Goal: Transaction & Acquisition: Subscribe to service/newsletter

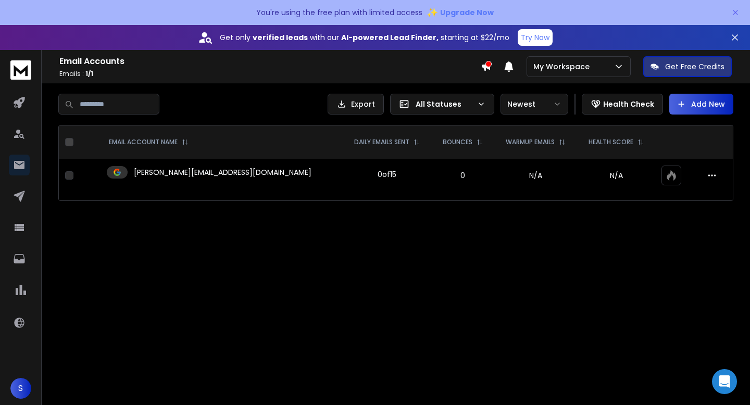
click at [342, 177] on td "0 of 15" at bounding box center [387, 172] width 90 height 27
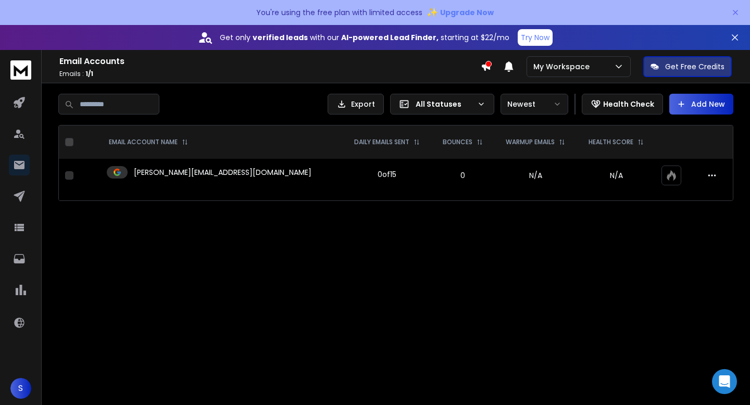
click at [226, 170] on div "[PERSON_NAME][EMAIL_ADDRESS][DOMAIN_NAME]" at bounding box center [221, 172] width 229 height 13
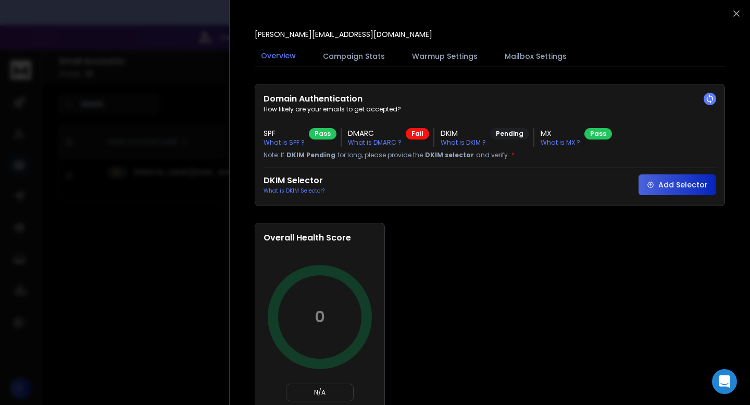
click at [505, 134] on div "Pending" at bounding box center [509, 133] width 39 height 11
click at [195, 30] on div at bounding box center [375, 202] width 750 height 405
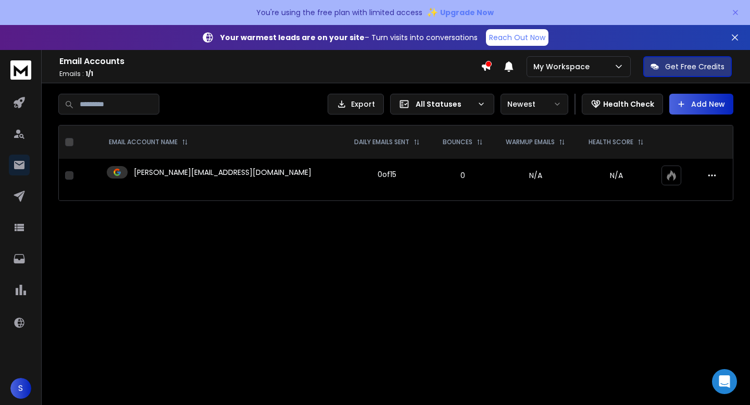
click at [196, 176] on p "[PERSON_NAME][EMAIL_ADDRESS][DOMAIN_NAME]" at bounding box center [223, 172] width 178 height 10
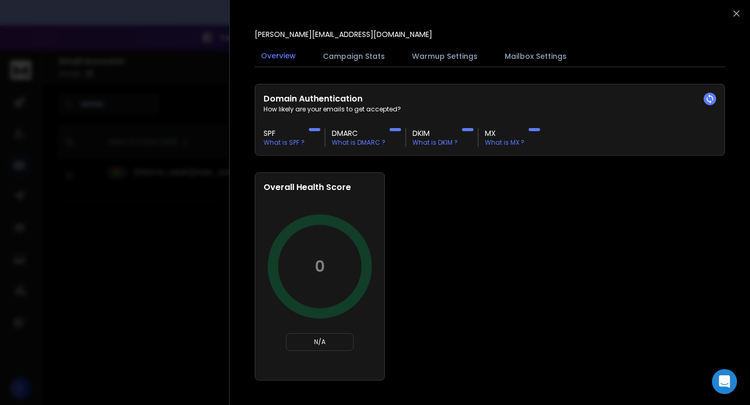
click at [366, 51] on button "Campaign Stats" at bounding box center [354, 56] width 75 height 23
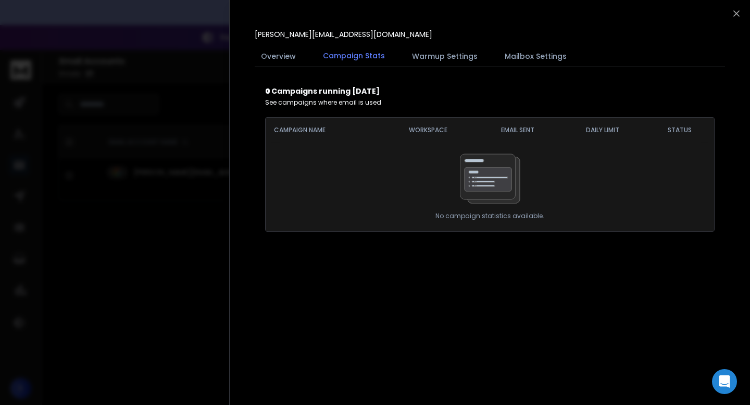
click at [280, 44] on div "sam@qwavelabs.io Overview Campaign Stats Warmup Settings Mailbox Settings 0 Cam…" at bounding box center [490, 136] width 496 height 246
click at [280, 53] on button "Overview" at bounding box center [278, 56] width 47 height 23
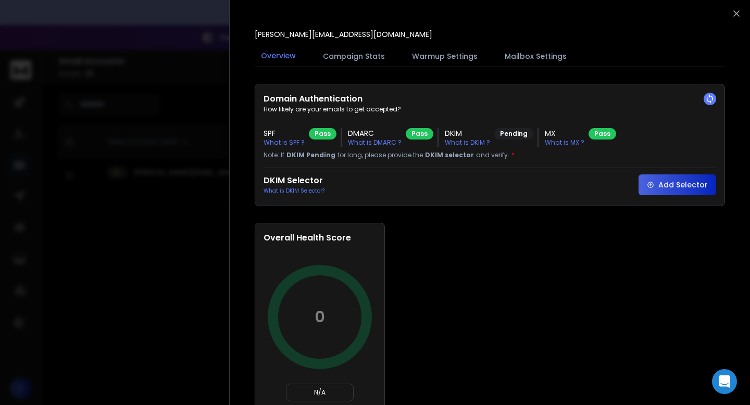
click at [145, 230] on div at bounding box center [375, 202] width 750 height 405
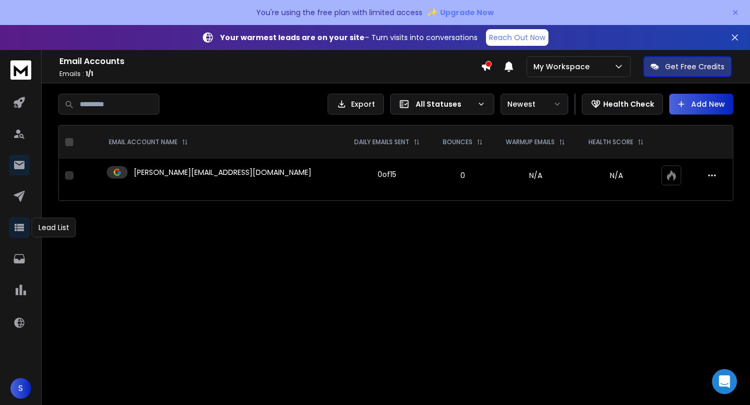
click at [19, 229] on icon at bounding box center [19, 227] width 13 height 13
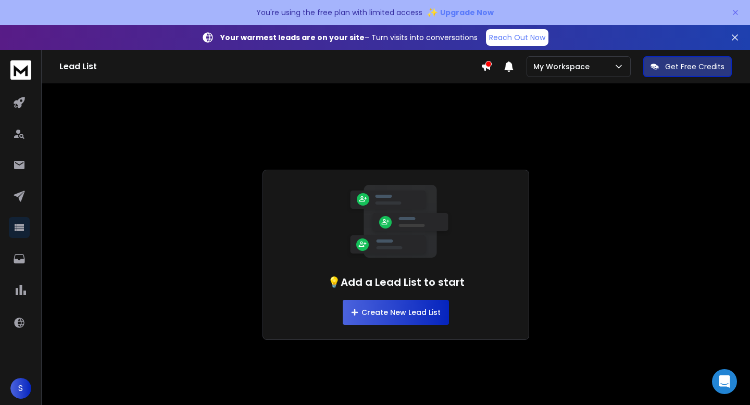
click at [401, 317] on button "Create New Lead List" at bounding box center [396, 312] width 106 height 25
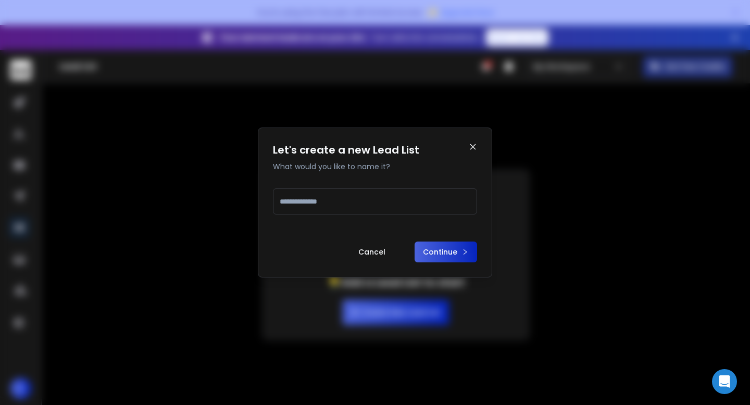
click at [364, 201] on input at bounding box center [375, 202] width 204 height 26
type input "**********"
click at [449, 248] on button "Continue" at bounding box center [446, 252] width 63 height 21
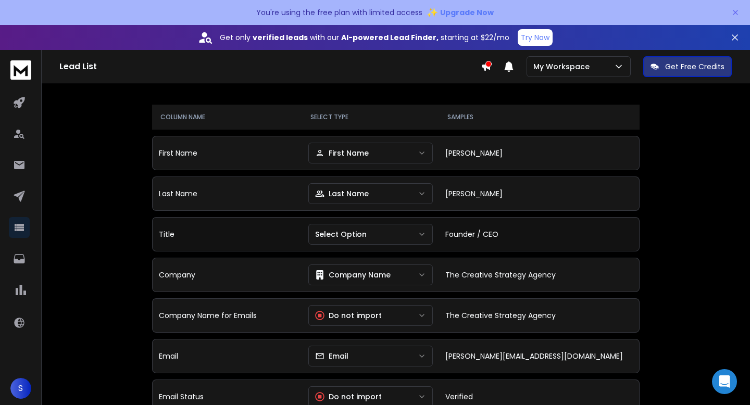
scroll to position [218, 0]
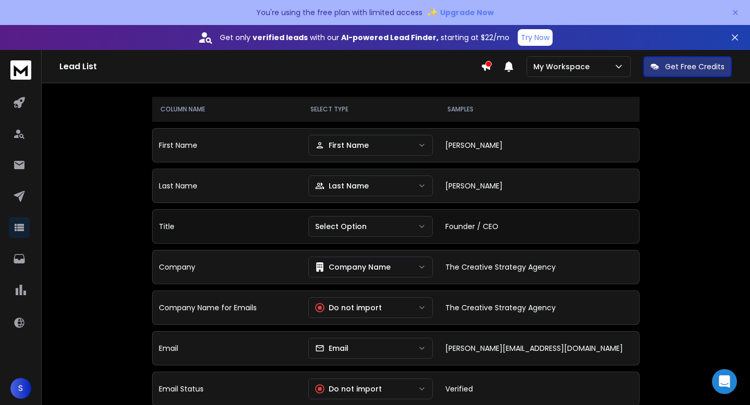
click at [373, 225] on button "Select Option" at bounding box center [370, 226] width 125 height 21
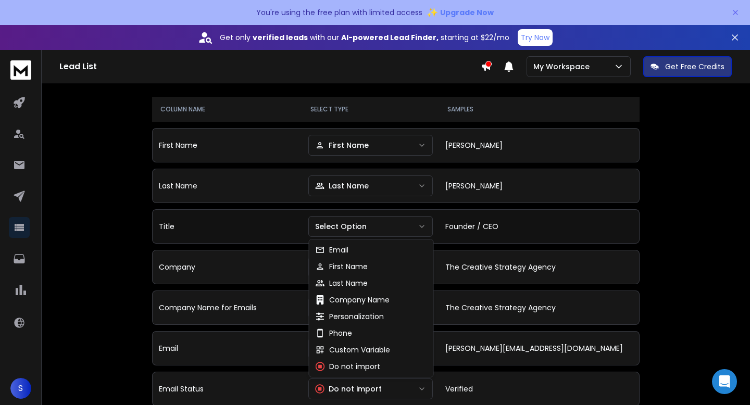
click at [367, 226] on button "Select Option" at bounding box center [370, 226] width 125 height 21
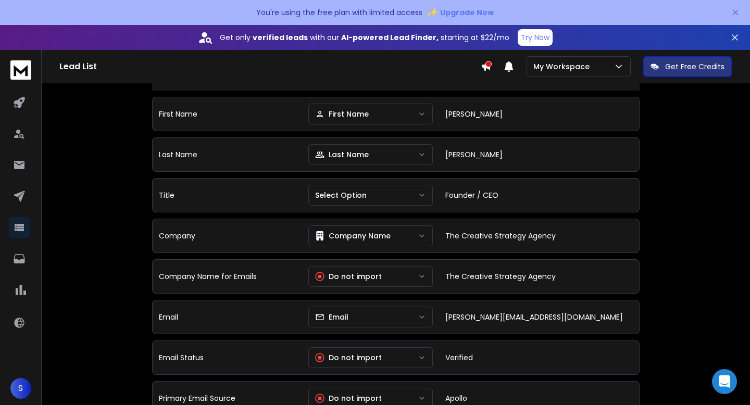
scroll to position [249, 0]
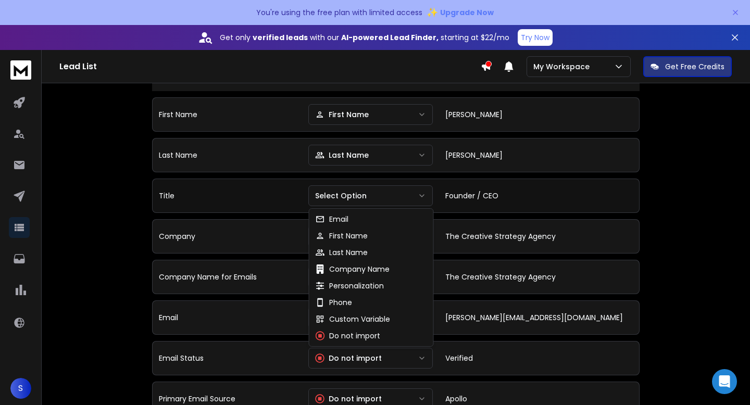
click at [385, 194] on button "Select Option" at bounding box center [370, 196] width 125 height 21
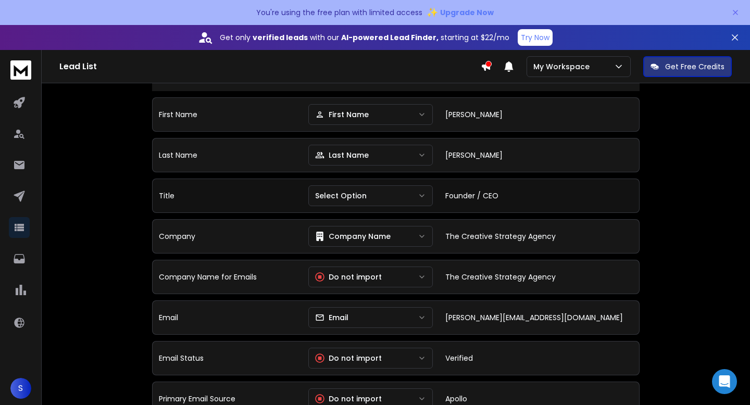
click at [385, 194] on button "Select Option" at bounding box center [370, 196] width 125 height 21
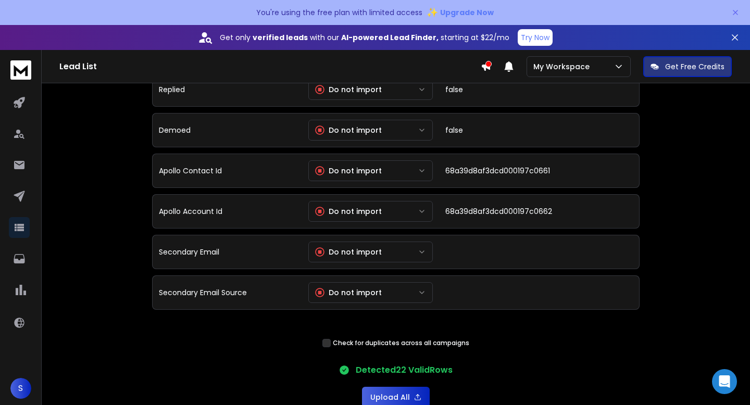
scroll to position [1732, 0]
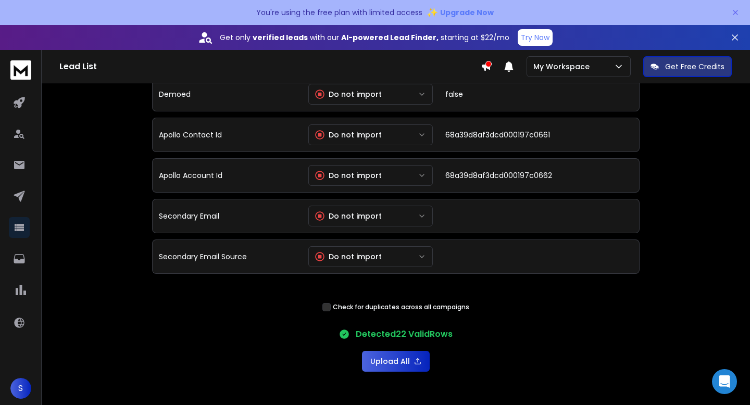
click at [390, 364] on button "Upload All" at bounding box center [396, 361] width 68 height 21
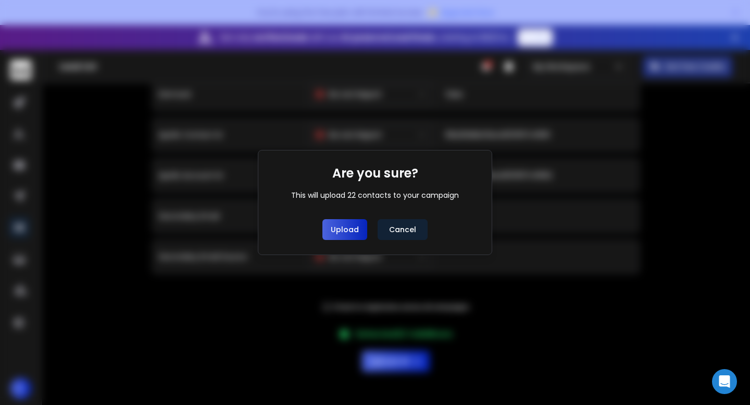
click at [340, 235] on button "Upload" at bounding box center [345, 229] width 45 height 21
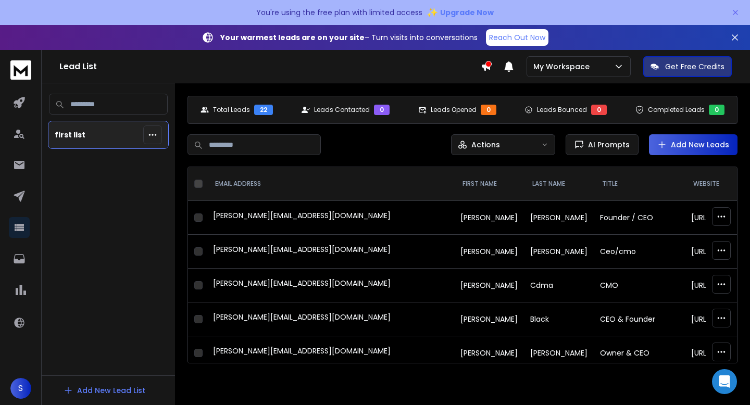
click at [695, 149] on link "Add New Leads" at bounding box center [694, 145] width 72 height 10
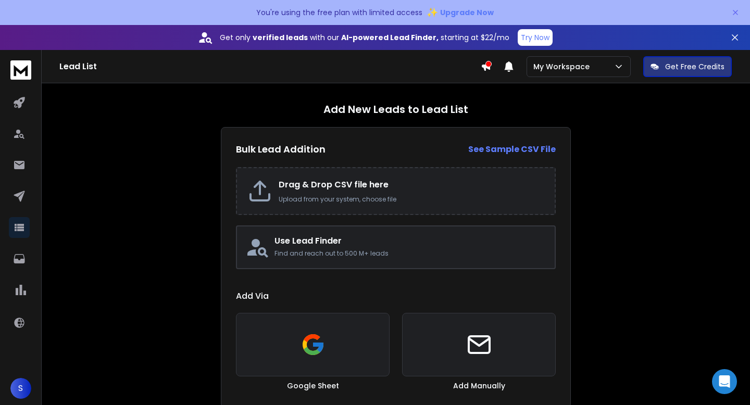
click at [739, 36] on icon at bounding box center [735, 37] width 9 height 9
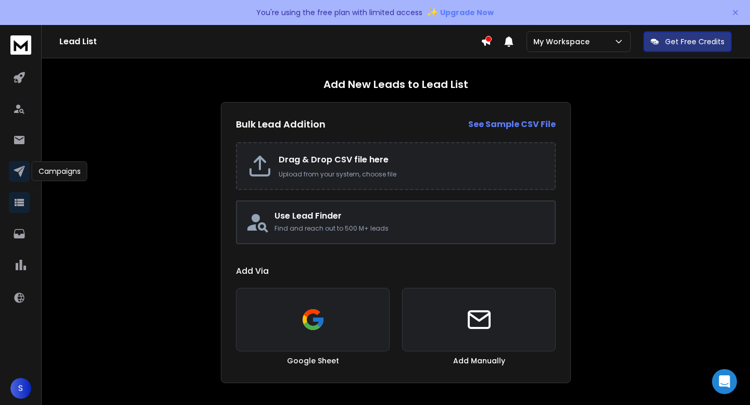
click at [25, 178] on link at bounding box center [19, 171] width 21 height 21
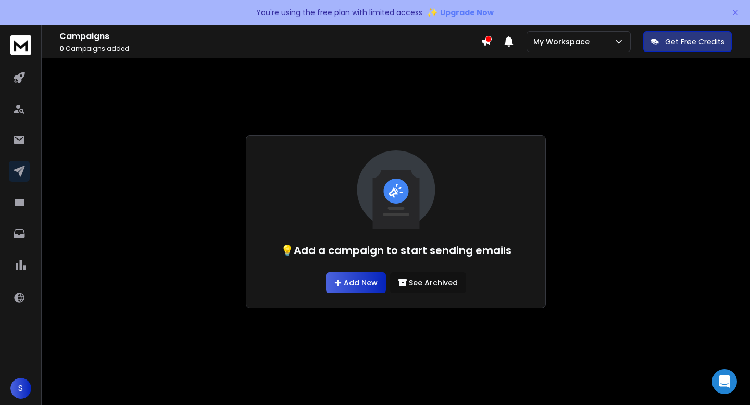
click at [347, 290] on link "Add New" at bounding box center [356, 283] width 60 height 21
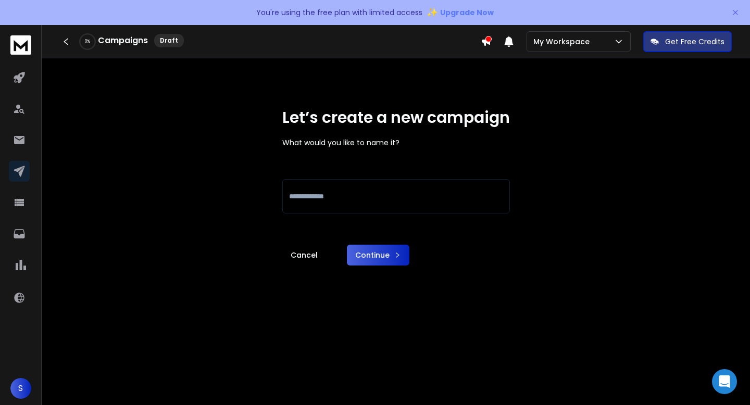
click at [344, 196] on input at bounding box center [396, 196] width 228 height 34
type input "**********"
click at [389, 261] on button "Continue" at bounding box center [378, 255] width 63 height 21
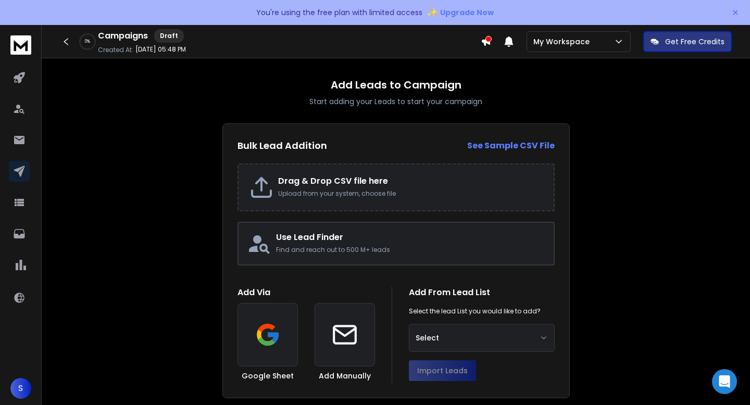
scroll to position [68, 0]
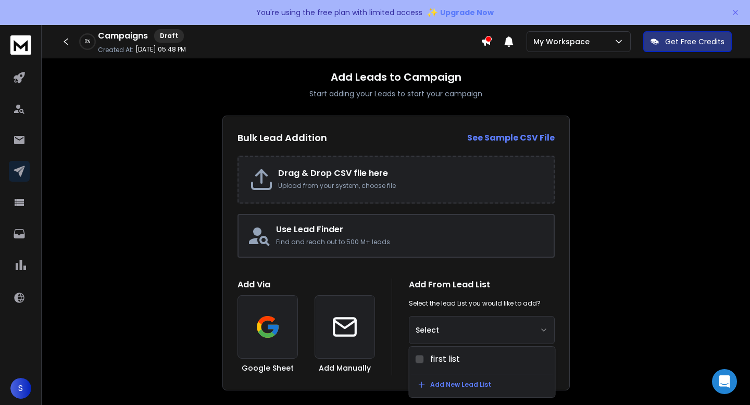
click at [478, 336] on button "Select" at bounding box center [482, 330] width 146 height 28
click at [598, 308] on div "Add Leads to Campaign Start adding your Leads to start your campaign Bulk Lead …" at bounding box center [396, 224] width 667 height 331
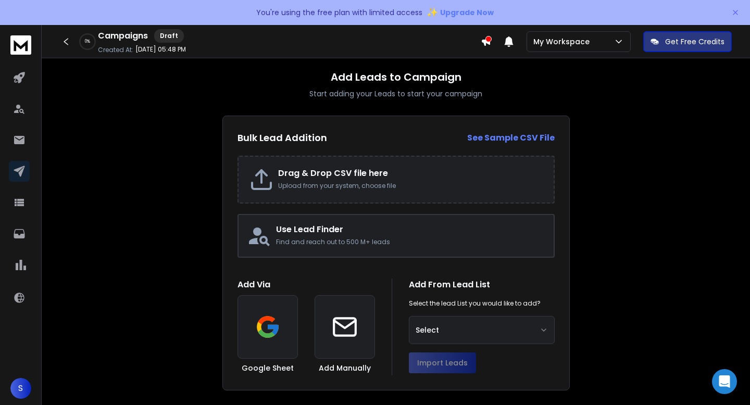
click at [458, 331] on button "Select" at bounding box center [482, 330] width 146 height 28
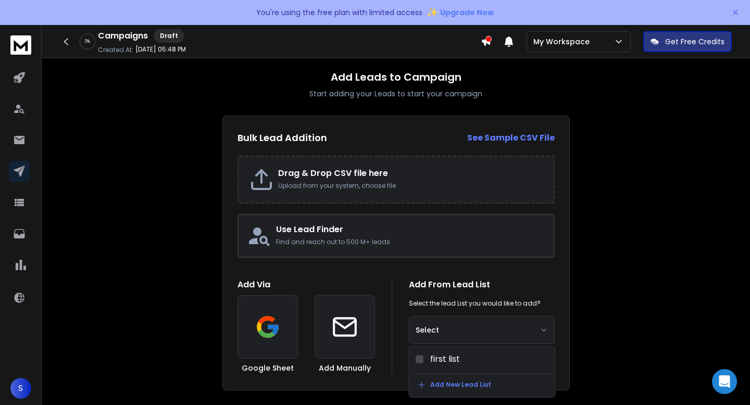
click at [459, 355] on div "first list" at bounding box center [445, 359] width 30 height 13
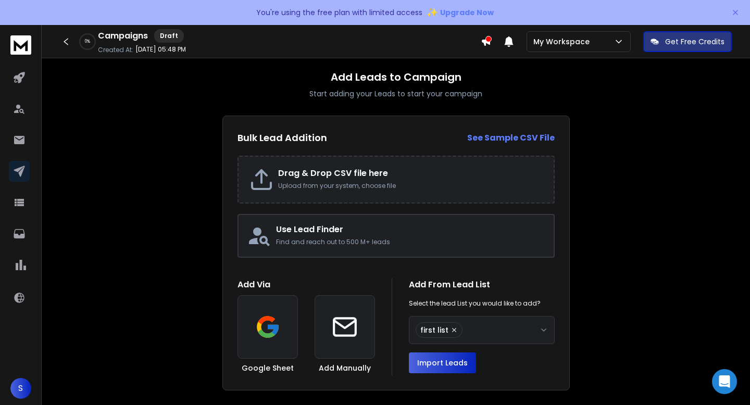
click at [562, 291] on div "Bulk Lead Addition See Sample CSV File Drag & Drop CSV file here Upload from yo…" at bounding box center [397, 253] width 348 height 275
click at [502, 324] on button "first list" at bounding box center [482, 330] width 146 height 28
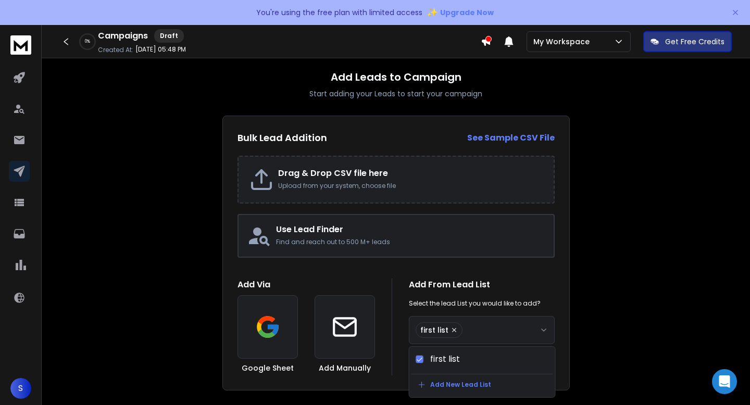
click at [456, 329] on div "first list" at bounding box center [439, 331] width 47 height 16
click at [453, 329] on icon "button" at bounding box center [454, 330] width 4 height 4
click at [22, 43] on img at bounding box center [20, 44] width 21 height 19
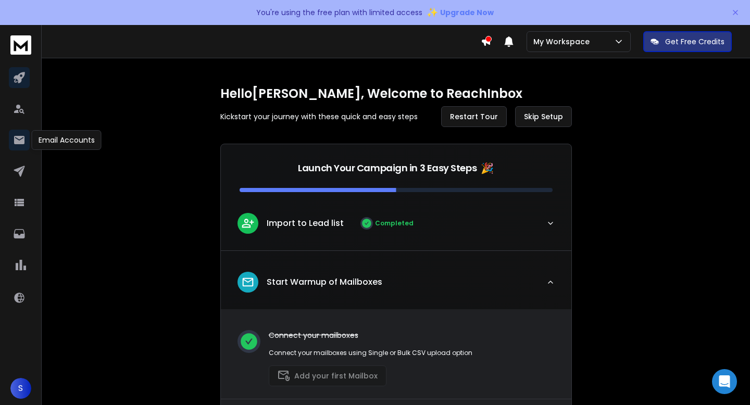
click at [16, 149] on link at bounding box center [19, 140] width 21 height 21
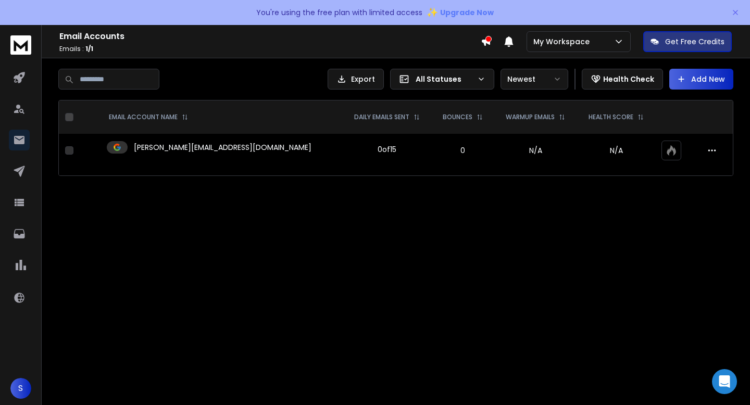
click at [342, 157] on td "0 of 15" at bounding box center [387, 147] width 90 height 27
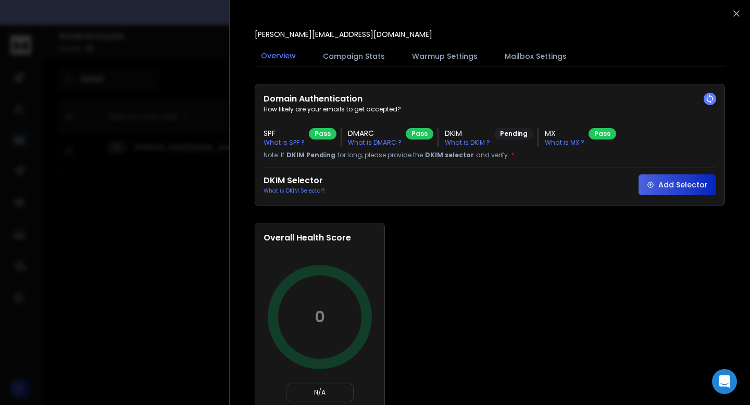
click at [508, 132] on div "Pending" at bounding box center [514, 133] width 39 height 11
click at [507, 135] on div "Pending" at bounding box center [514, 133] width 39 height 11
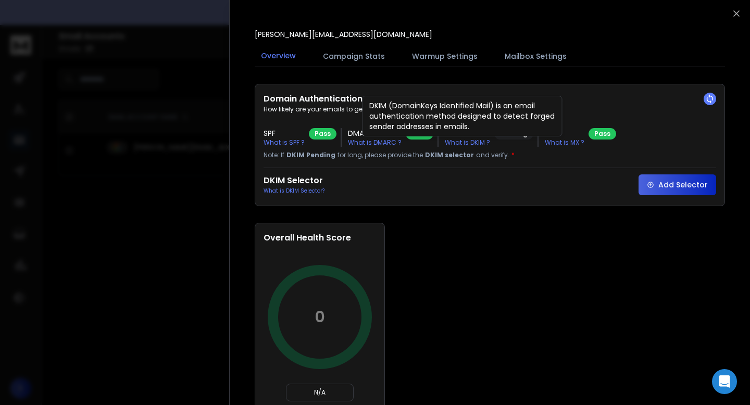
click at [460, 144] on p "What is DKIM ?" at bounding box center [467, 143] width 45 height 8
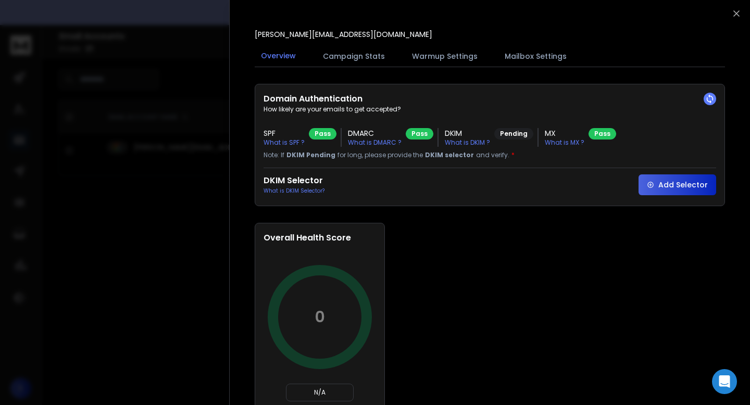
click at [666, 192] on button "Add Selector" at bounding box center [678, 185] width 78 height 21
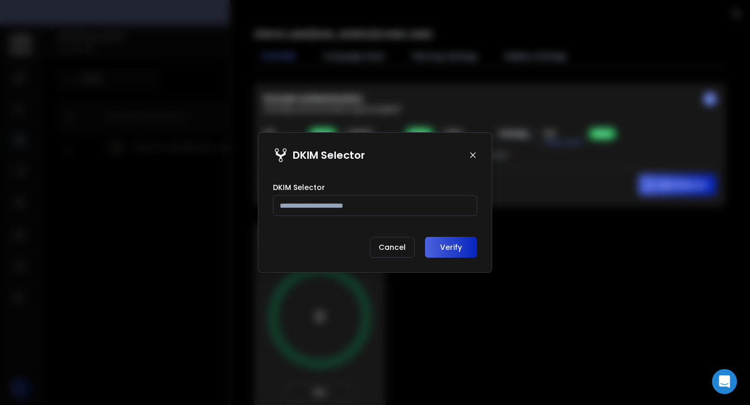
click at [411, 208] on input "text" at bounding box center [375, 205] width 204 height 21
type input "******"
click at [453, 256] on button "Verify" at bounding box center [451, 247] width 52 height 21
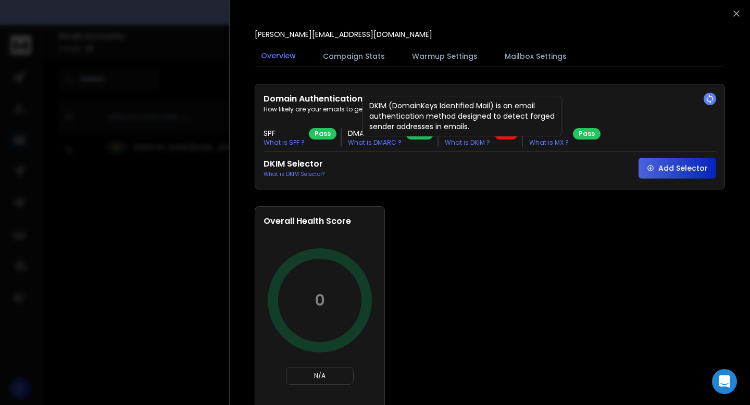
click at [501, 131] on div "DKIM (DomainKeys Identified Mail) is an email authentication method designed to…" at bounding box center [463, 116] width 200 height 41
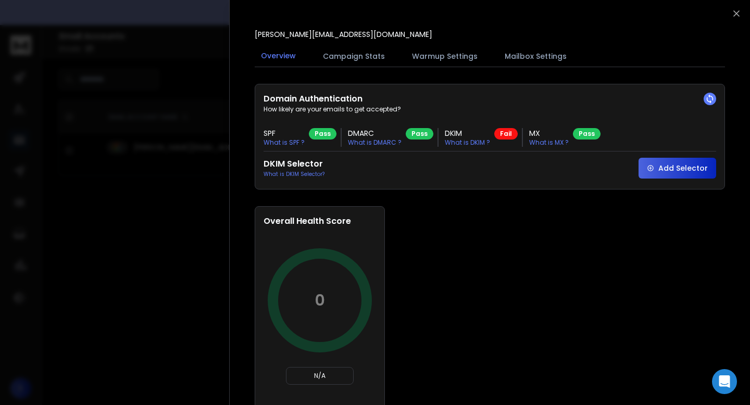
click at [659, 175] on button "Add Selector" at bounding box center [678, 168] width 78 height 21
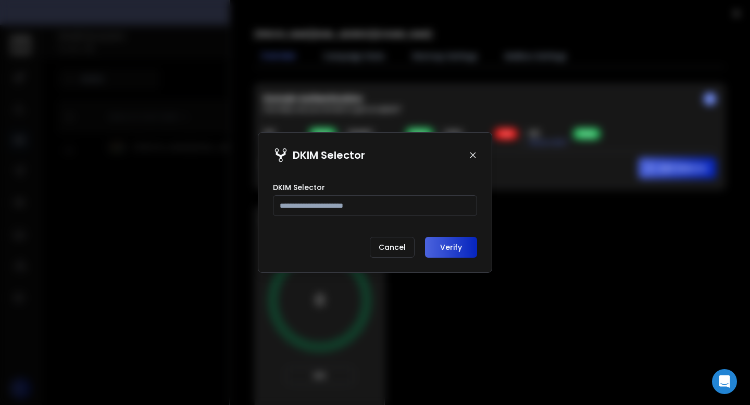
click at [470, 160] on div "DKIM Selector" at bounding box center [375, 155] width 204 height 16
click at [473, 154] on icon at bounding box center [473, 155] width 8 height 8
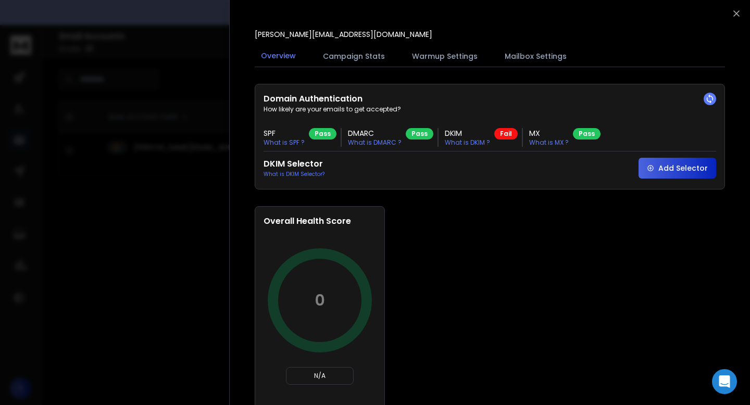
click at [306, 175] on p "What is DKIM Selector?" at bounding box center [294, 174] width 61 height 8
click at [314, 173] on p "What is DKIM Selector?" at bounding box center [294, 174] width 61 height 8
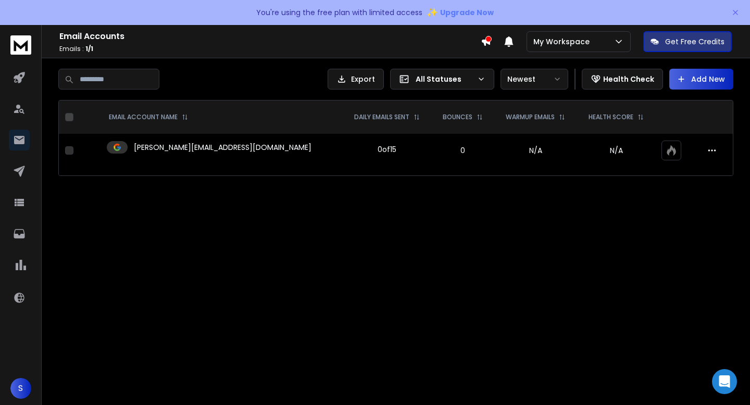
click at [213, 161] on td "[PERSON_NAME][EMAIL_ADDRESS][DOMAIN_NAME]" at bounding box center [222, 150] width 242 height 33
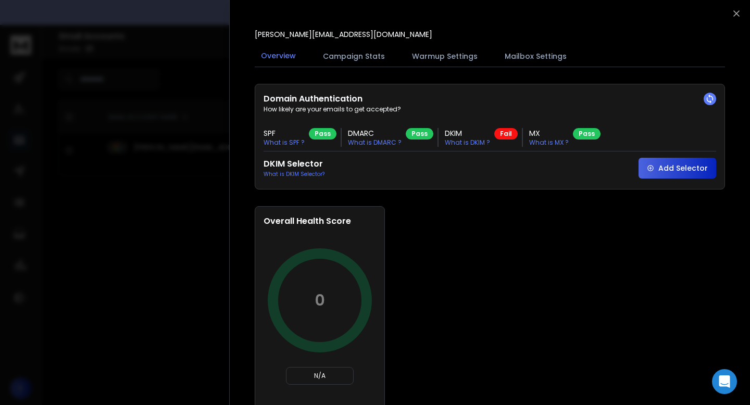
click at [174, 139] on div at bounding box center [375, 202] width 750 height 405
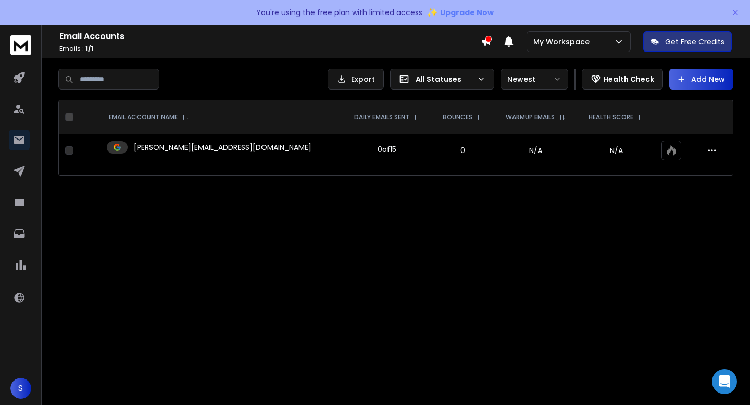
click at [233, 156] on td "[PERSON_NAME][EMAIL_ADDRESS][DOMAIN_NAME]" at bounding box center [222, 150] width 242 height 33
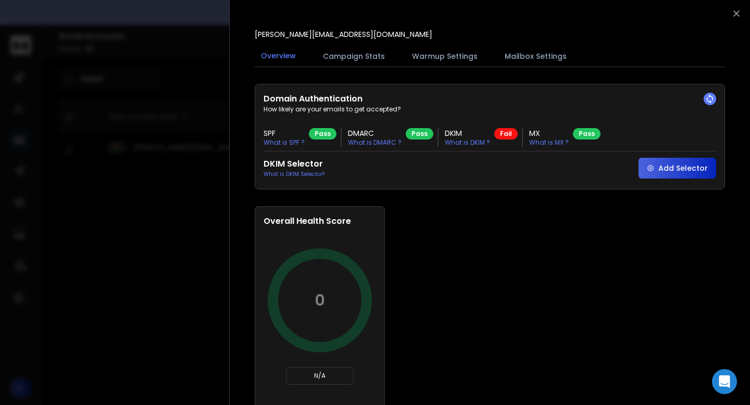
click at [688, 165] on button "Add Selector" at bounding box center [678, 168] width 78 height 21
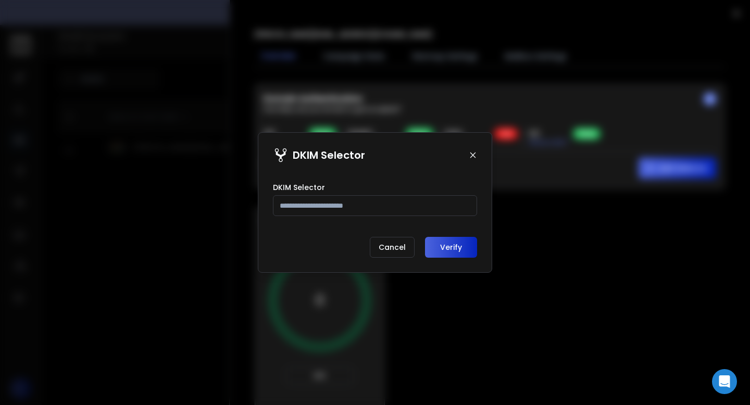
click at [413, 211] on input "text" at bounding box center [375, 205] width 204 height 21
type input "******"
click at [465, 253] on button "Verify" at bounding box center [451, 247] width 52 height 21
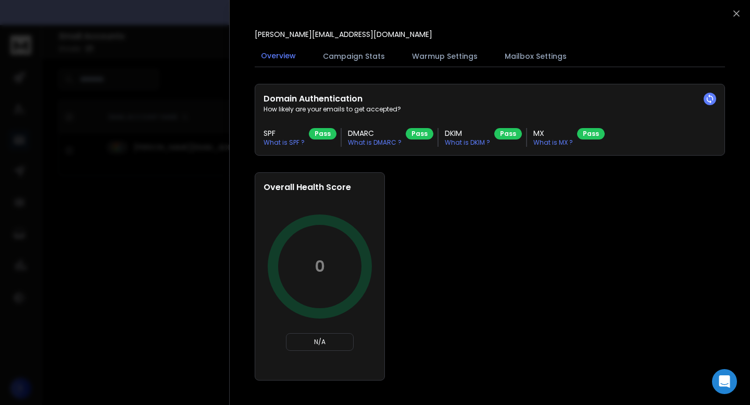
click at [539, 47] on button "Mailbox Settings" at bounding box center [536, 56] width 75 height 23
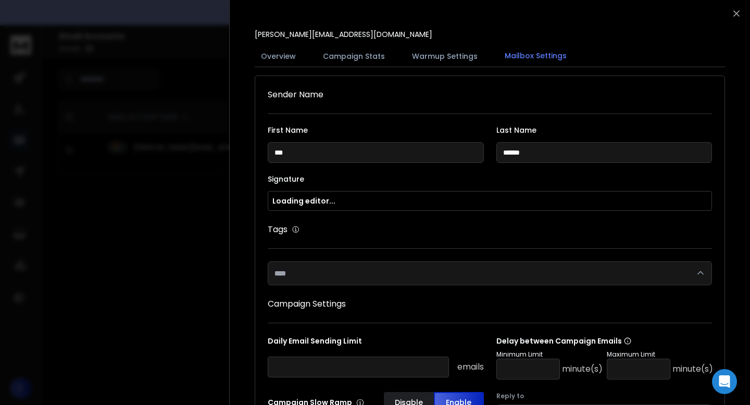
click at [417, 56] on button "Warmup Settings" at bounding box center [445, 56] width 78 height 23
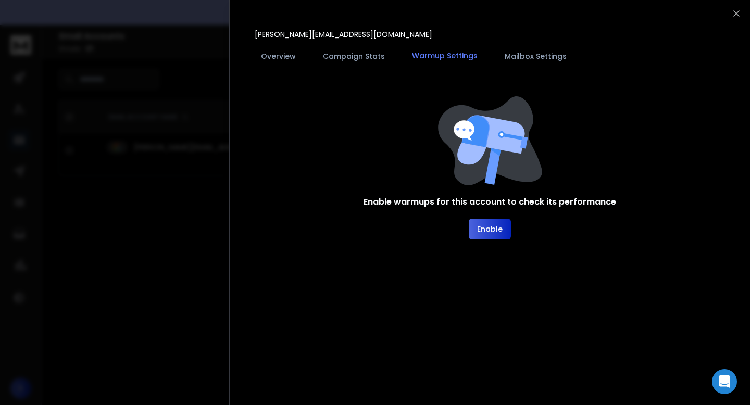
click at [488, 228] on button "Enable" at bounding box center [490, 229] width 42 height 21
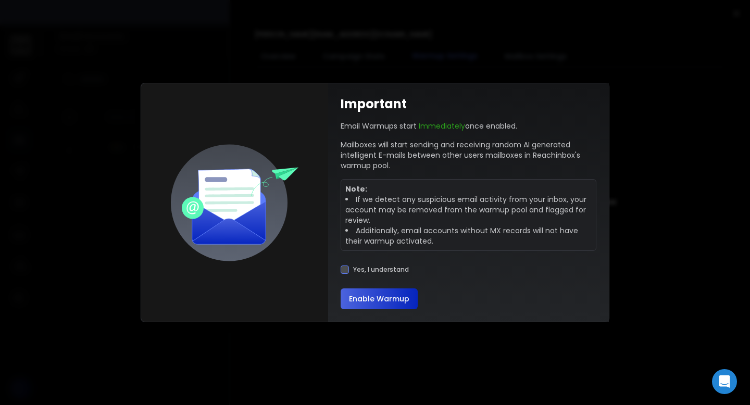
click at [348, 268] on button "Yes, I understand" at bounding box center [345, 270] width 8 height 8
click at [385, 294] on button "Enable Warmup" at bounding box center [379, 299] width 77 height 21
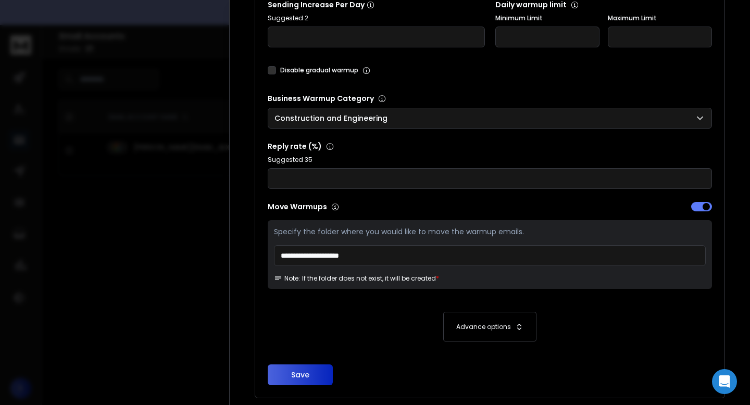
scroll to position [219, 0]
click at [314, 177] on input "**" at bounding box center [490, 178] width 445 height 21
click at [409, 149] on p "Reply rate (%)" at bounding box center [490, 146] width 445 height 10
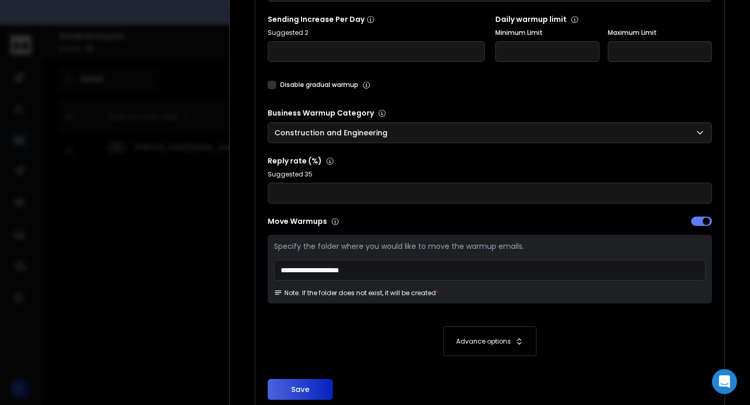
scroll to position [192, 0]
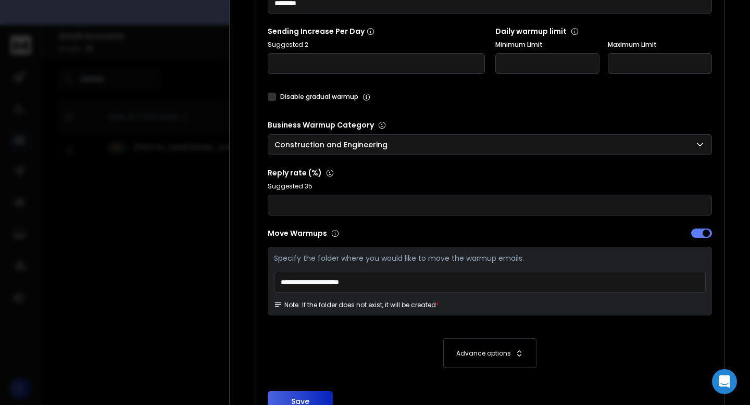
click at [500, 351] on p "Advance options" at bounding box center [483, 354] width 55 height 8
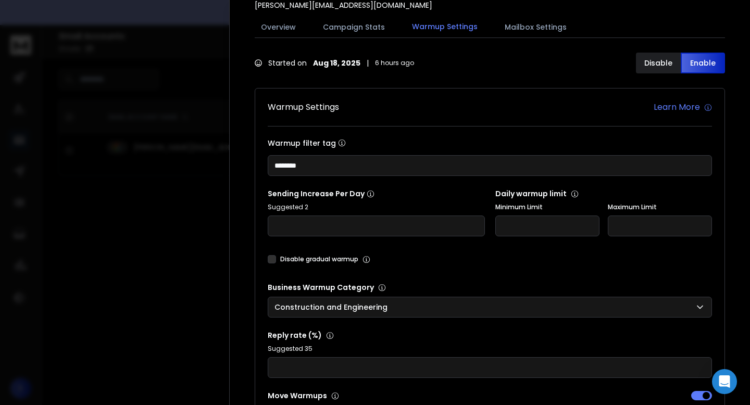
scroll to position [0, 0]
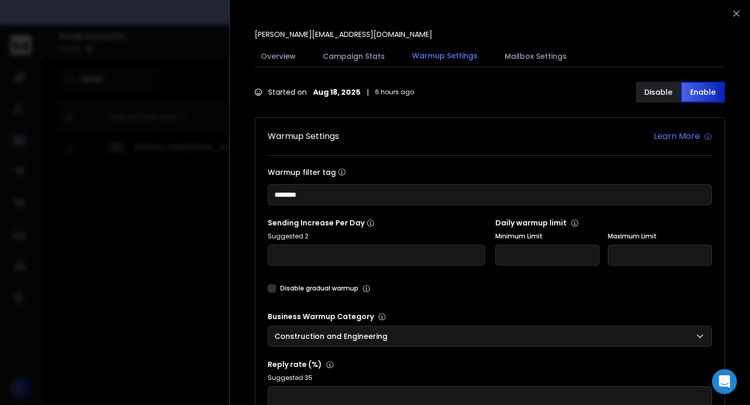
click at [521, 59] on button "Mailbox Settings" at bounding box center [536, 56] width 75 height 23
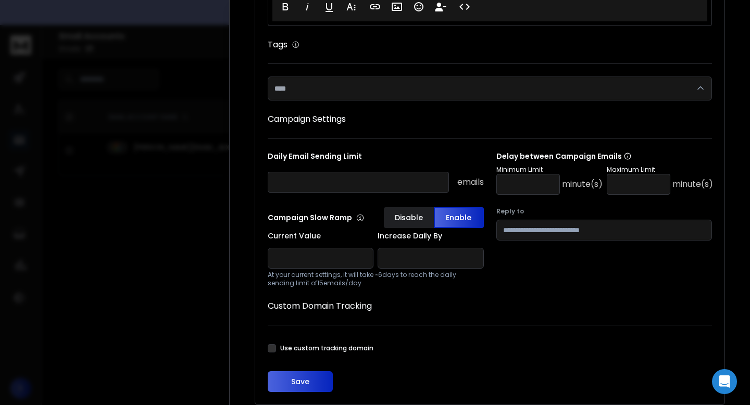
scroll to position [236, 0]
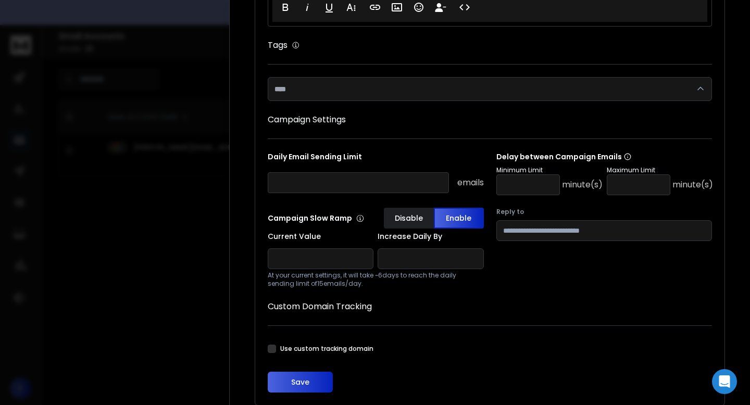
click at [342, 263] on input "*" at bounding box center [321, 259] width 106 height 21
click at [433, 260] on input "*" at bounding box center [431, 259] width 106 height 21
click at [462, 299] on form "First Name *** Last Name ****** Signature Type something Clear Formatting Font …" at bounding box center [490, 142] width 445 height 502
click at [273, 352] on button "Reply to" at bounding box center [272, 349] width 8 height 8
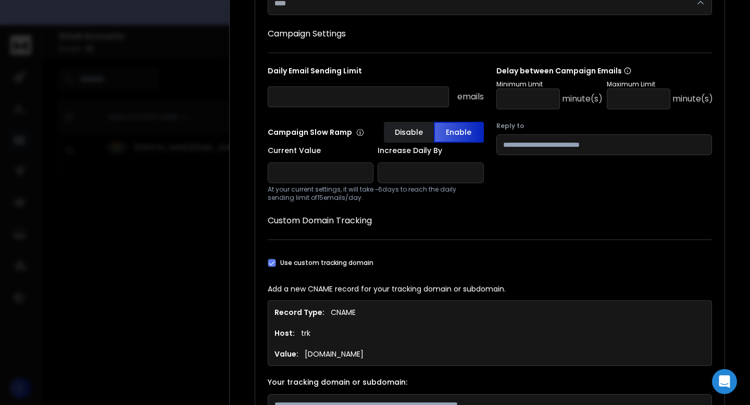
scroll to position [342, 0]
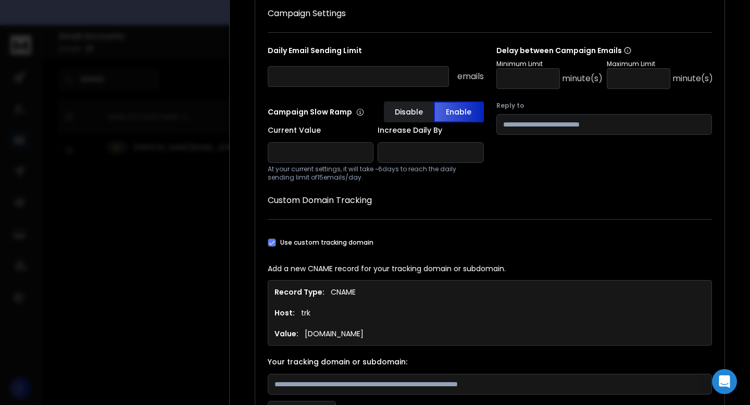
click at [271, 245] on button "Reply to" at bounding box center [272, 243] width 8 height 8
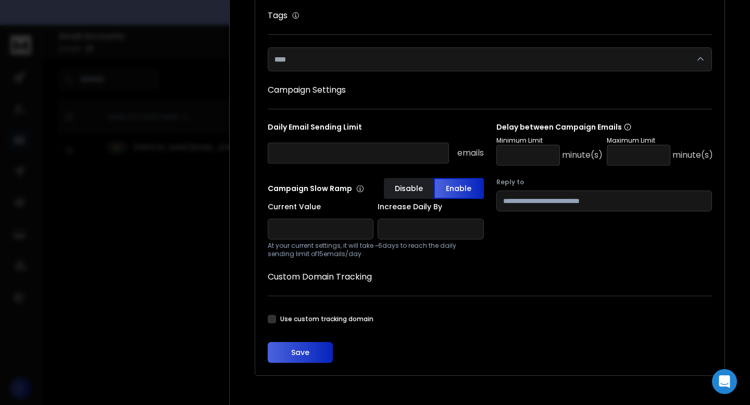
scroll to position [266, 0]
click at [319, 357] on button "Save" at bounding box center [300, 352] width 65 height 21
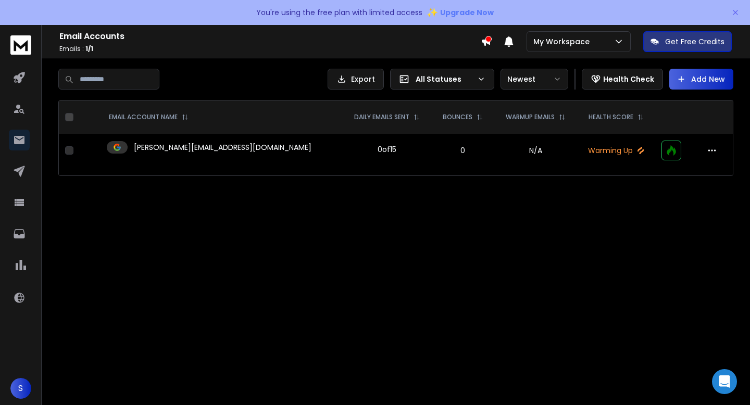
click at [486, 38] on icon at bounding box center [486, 41] width 10 height 10
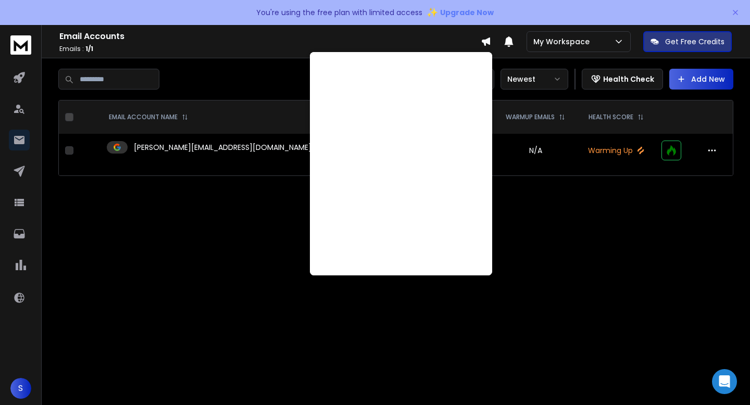
click at [603, 248] on div "You're using the free plan with limited access ✨ Upgrade Now Your warmest leads…" at bounding box center [375, 202] width 750 height 405
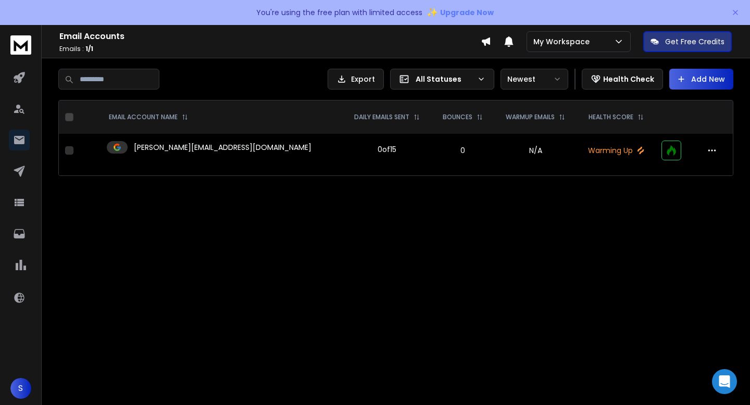
click at [494, 161] on td "N/A" at bounding box center [535, 150] width 83 height 33
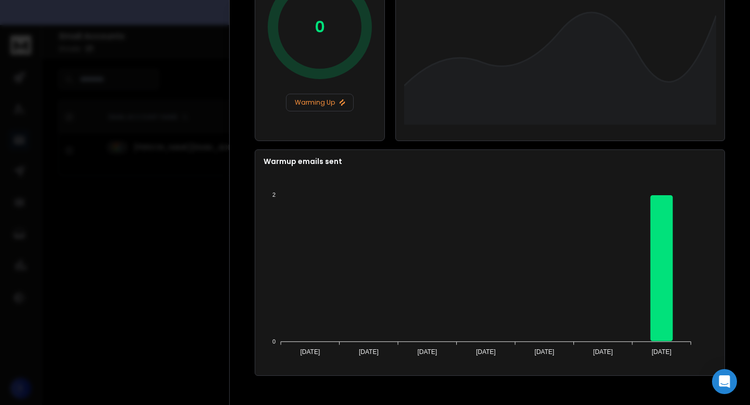
scroll to position [0, 0]
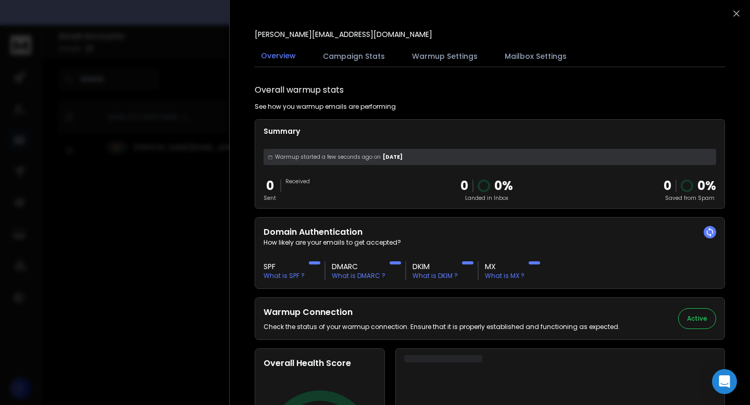
click at [133, 246] on div at bounding box center [375, 202] width 750 height 405
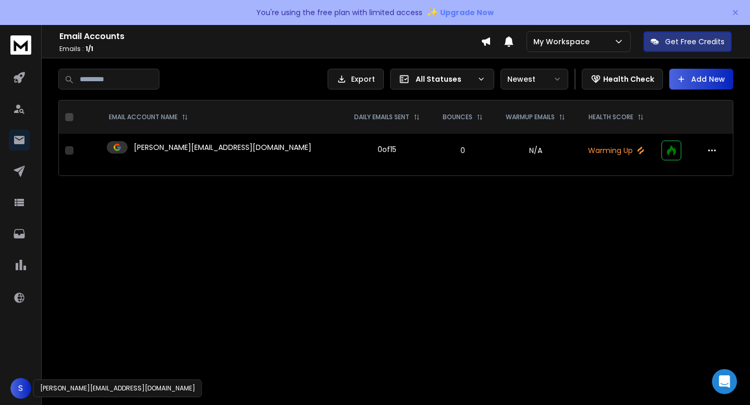
click at [19, 392] on span "S" at bounding box center [20, 388] width 21 height 21
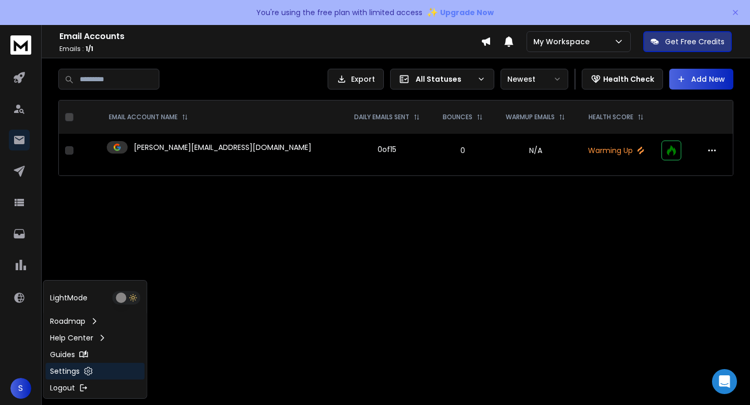
click at [64, 368] on p "Settings" at bounding box center [65, 371] width 30 height 10
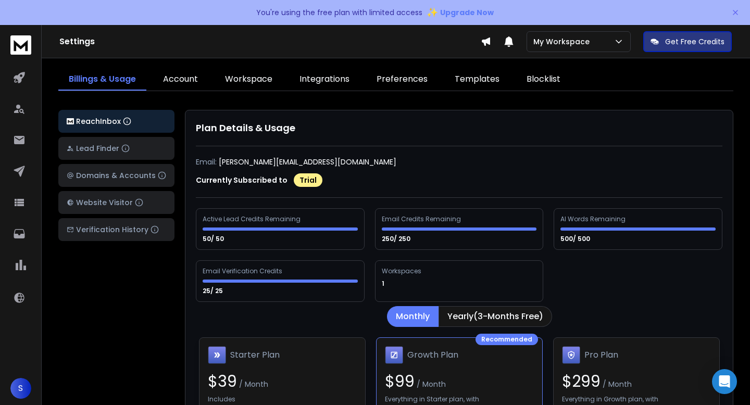
scroll to position [17, 0]
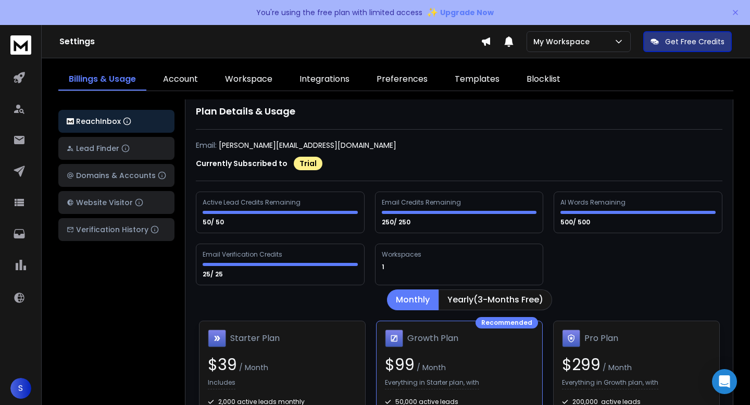
click at [277, 338] on div "Starter Plan" at bounding box center [293, 338] width 127 height 13
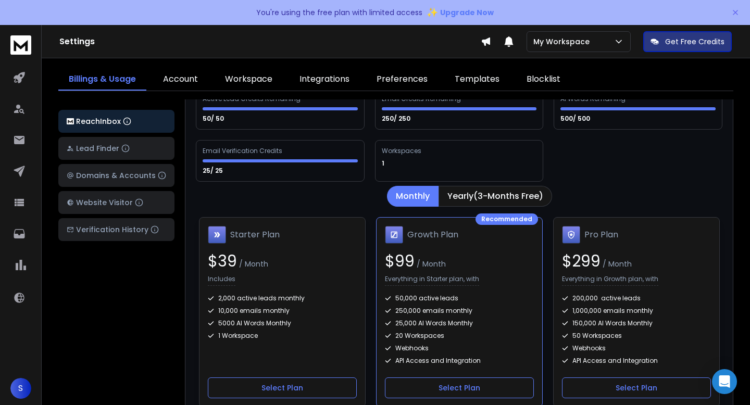
scroll to position [155, 0]
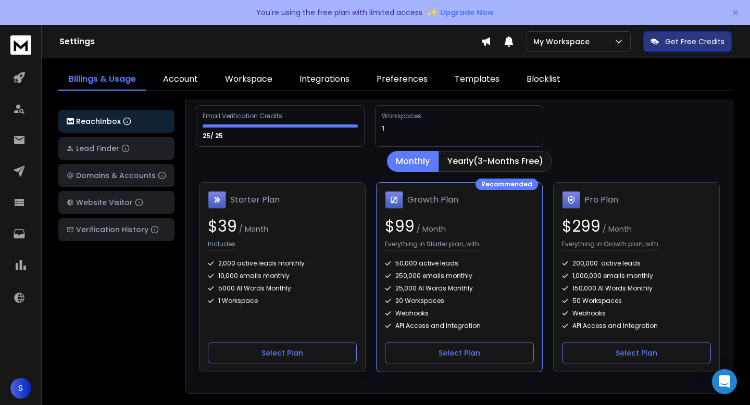
click at [302, 239] on div "Starter Plan $ 39 / Month Includes 2,000 active leads monthly 10,000 emails mon…" at bounding box center [282, 260] width 149 height 139
click at [279, 217] on div "$ 39 / Month" at bounding box center [282, 226] width 149 height 19
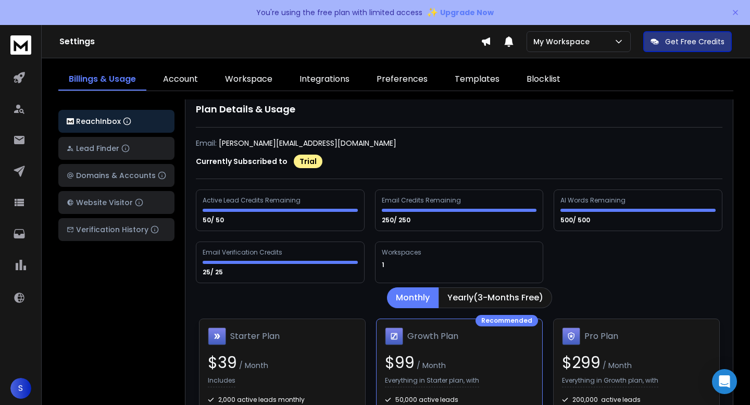
scroll to position [18, 0]
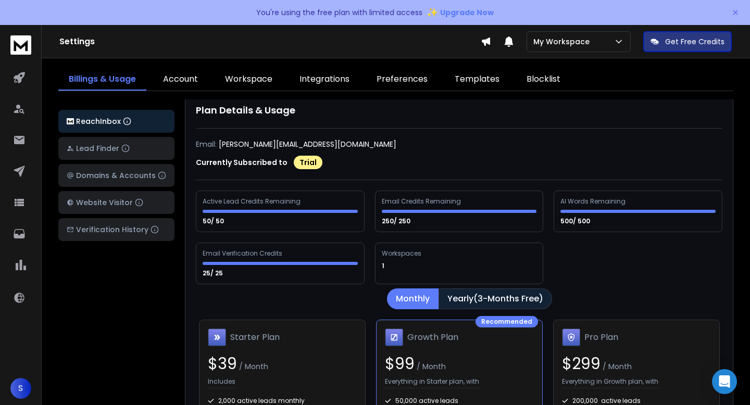
click at [455, 301] on button "Yearly(3-Months Free)" at bounding box center [496, 299] width 114 height 21
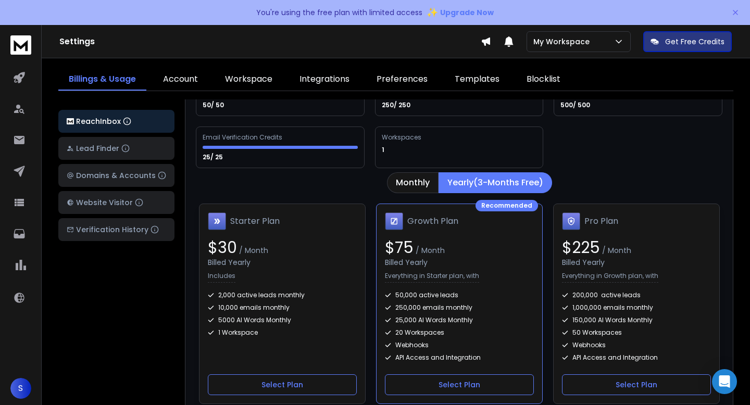
scroll to position [134, 0]
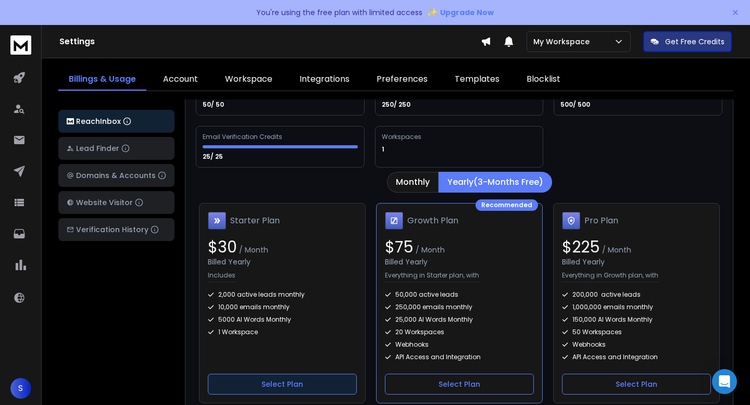
click at [260, 382] on button "Select Plan" at bounding box center [282, 384] width 149 height 21
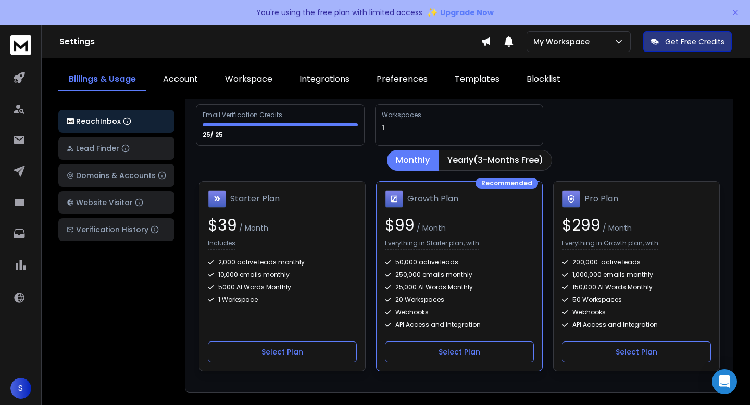
scroll to position [155, 0]
click at [301, 219] on div "$ 39 / Month" at bounding box center [282, 226] width 149 height 19
click at [121, 173] on button "Domains & Accounts" at bounding box center [116, 175] width 116 height 23
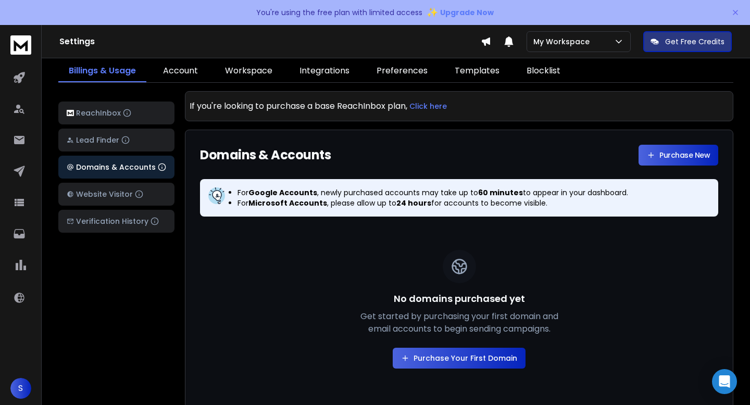
scroll to position [0, 0]
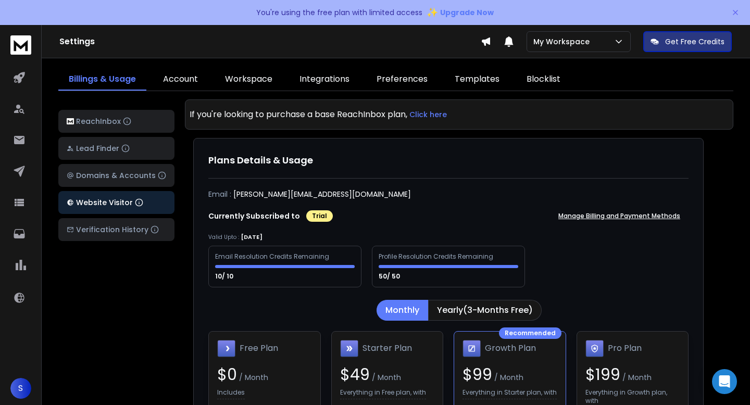
click at [117, 203] on button "Website Visitor" at bounding box center [116, 202] width 116 height 23
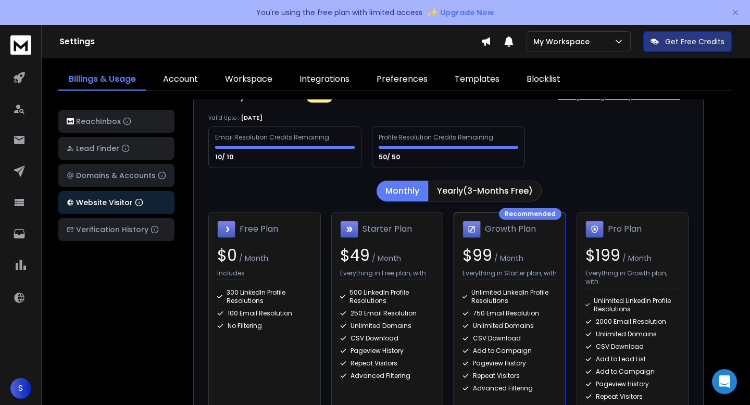
scroll to position [120, 0]
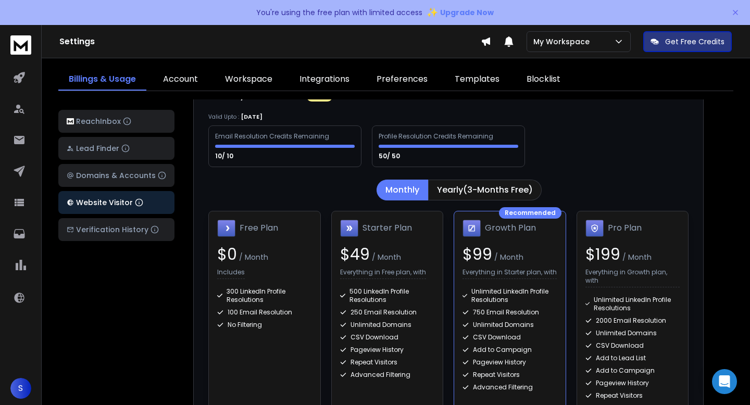
click at [285, 250] on div "$ 0 / Month" at bounding box center [264, 254] width 95 height 19
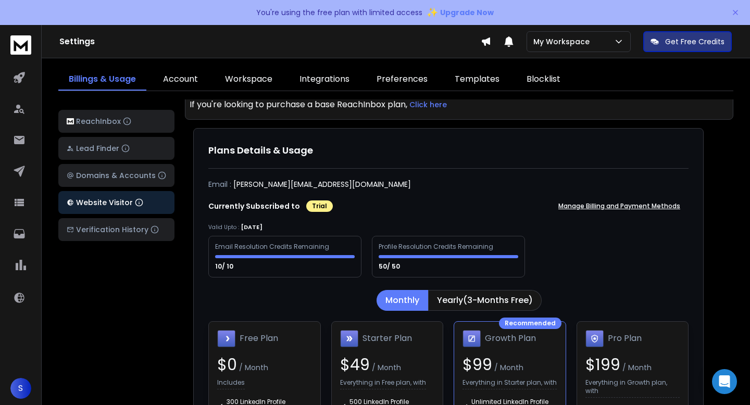
scroll to position [0, 0]
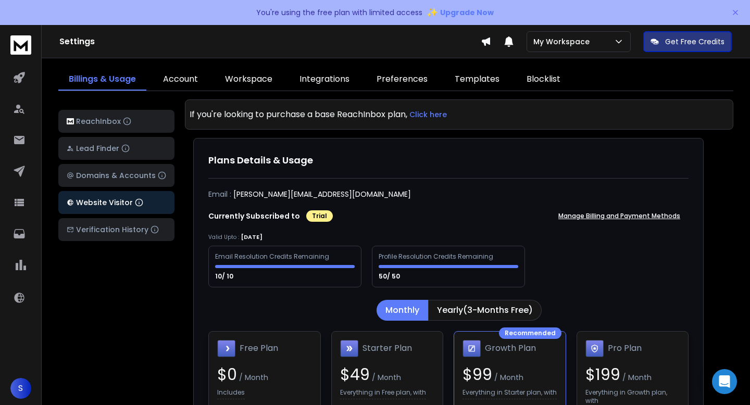
click at [108, 229] on button "Verification History" at bounding box center [116, 229] width 116 height 23
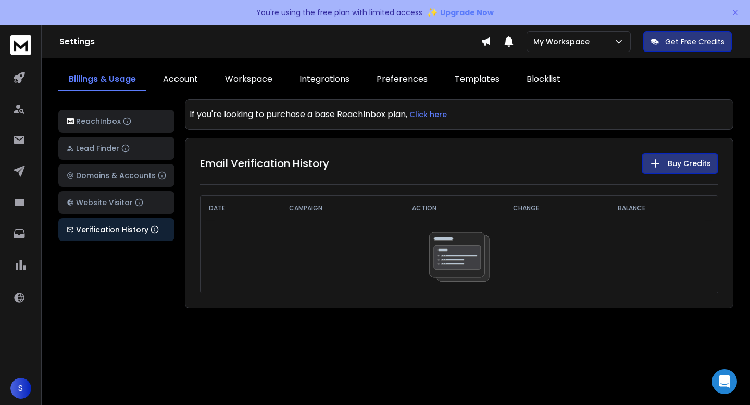
click at [110, 150] on button "Lead Finder" at bounding box center [116, 148] width 116 height 23
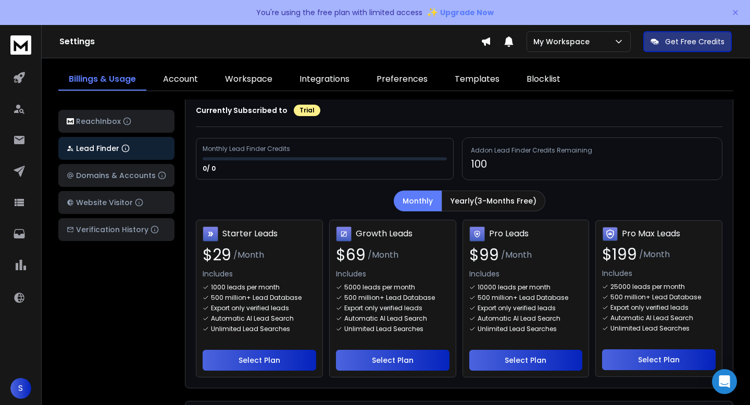
scroll to position [78, 0]
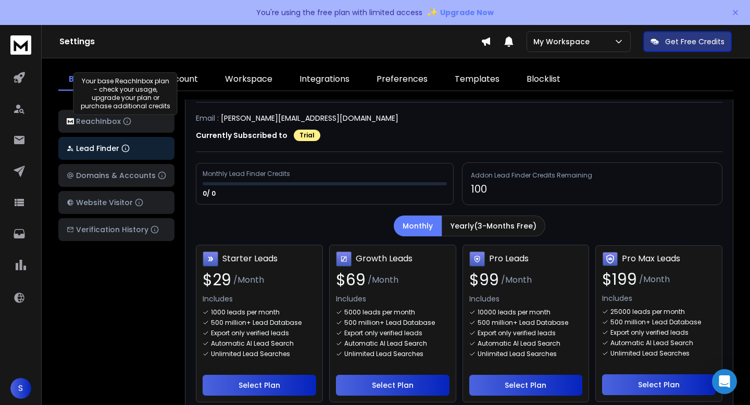
click at [123, 123] on icon "button" at bounding box center [127, 121] width 8 height 8
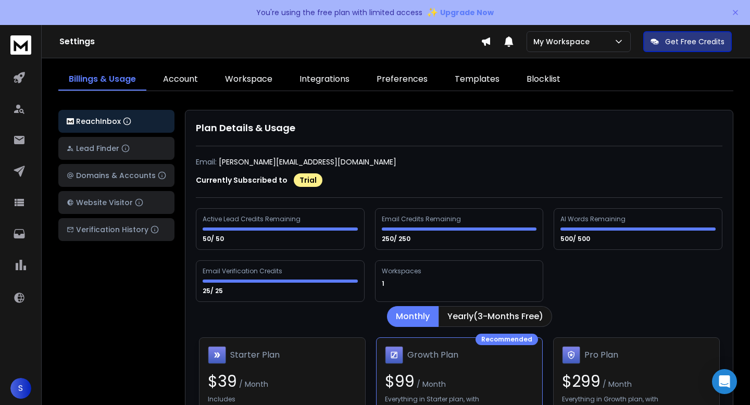
scroll to position [14, 0]
